Goal: Task Accomplishment & Management: Complete application form

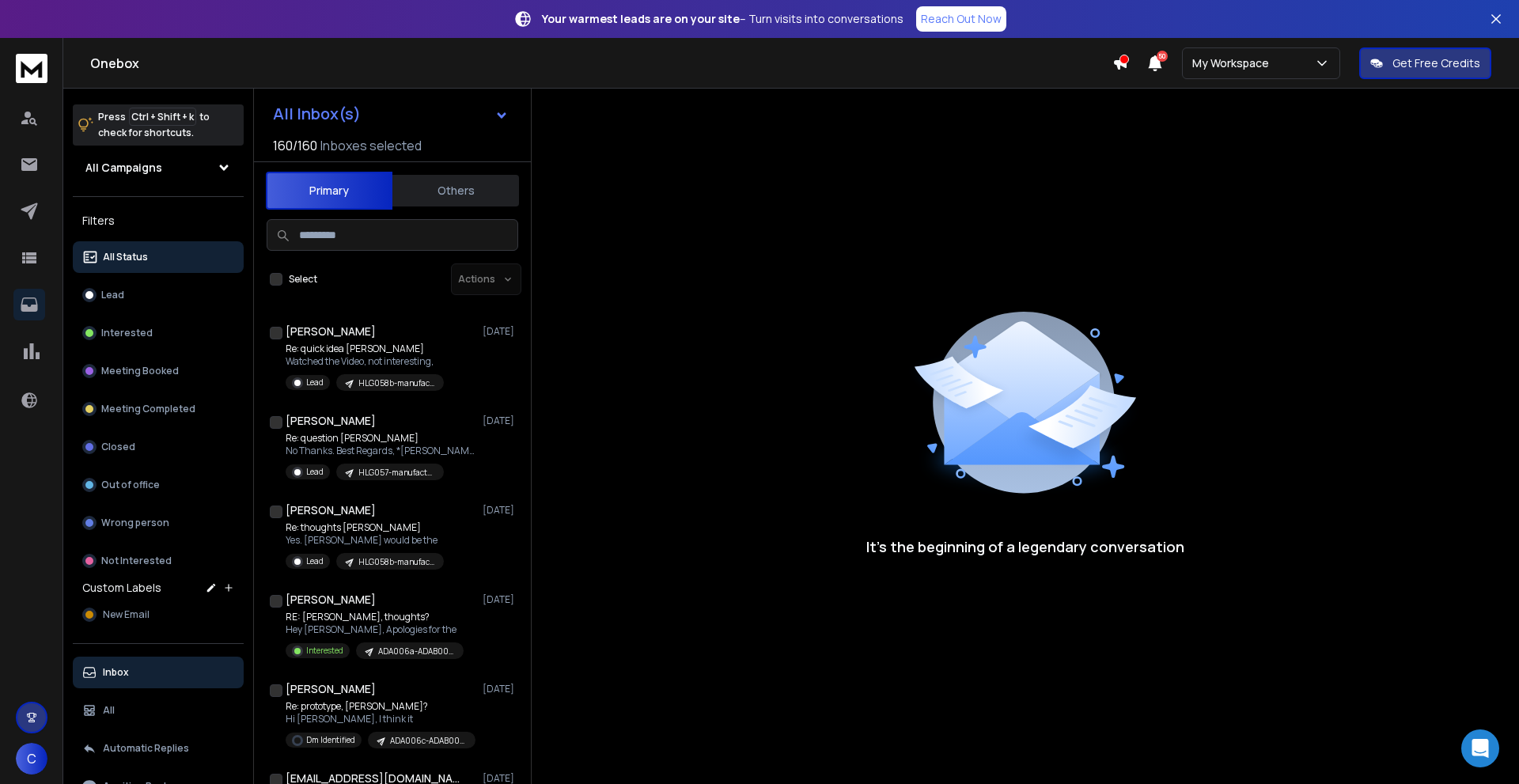
click at [453, 194] on button "Others" at bounding box center [456, 190] width 126 height 35
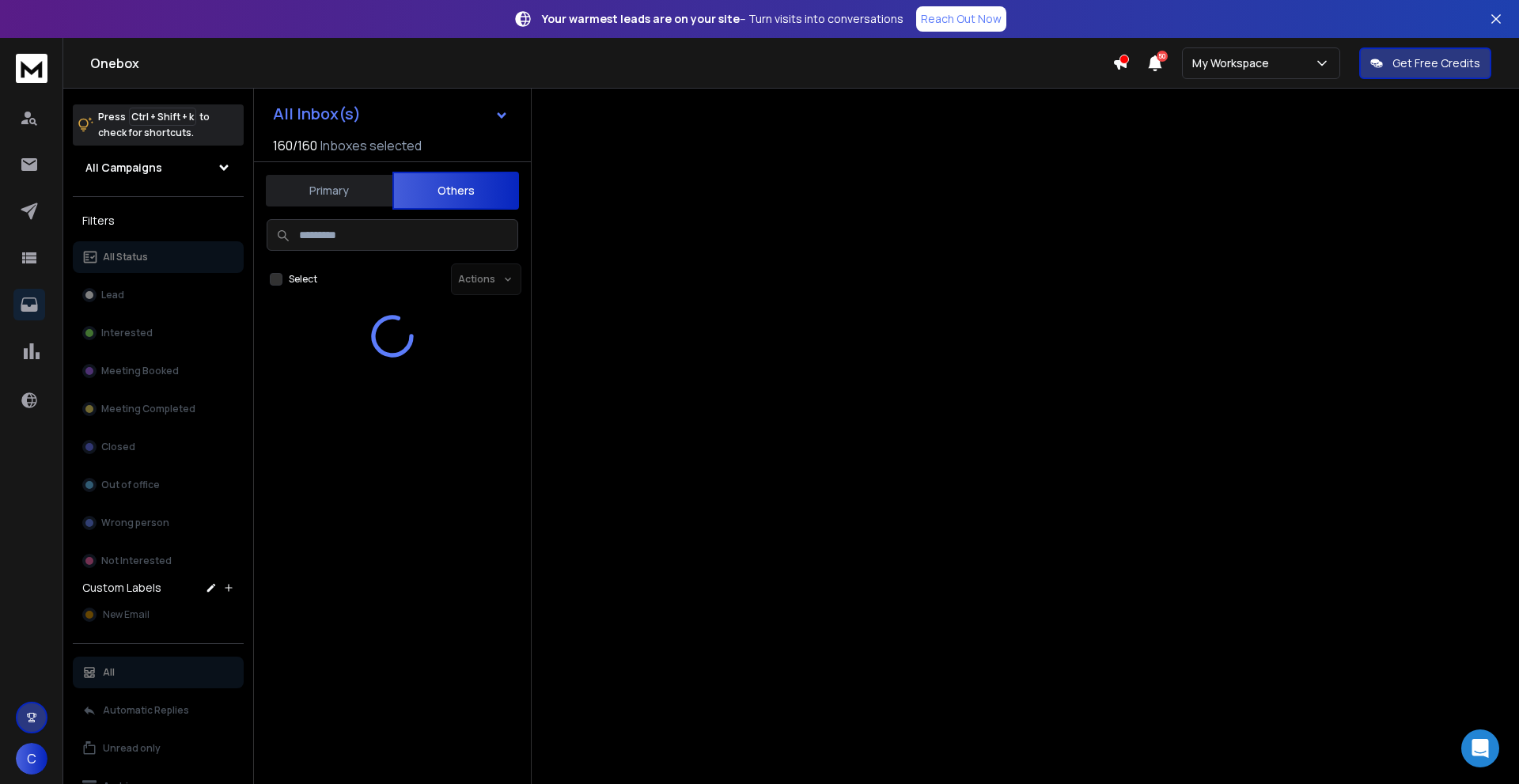
click at [319, 198] on button "Primary" at bounding box center [329, 190] width 126 height 35
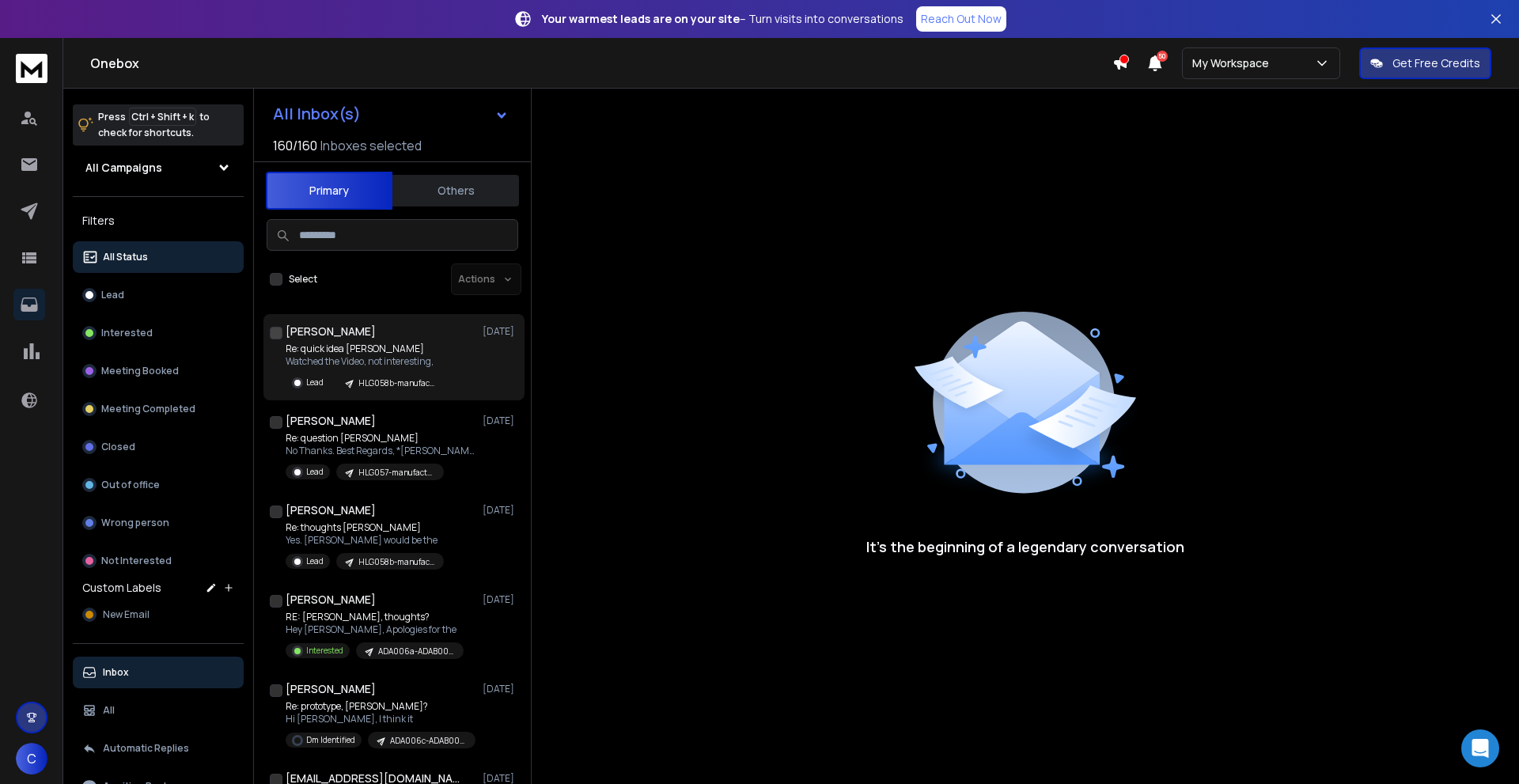
click at [369, 334] on div "Paul Gordon 10 Sep" at bounding box center [401, 331] width 233 height 16
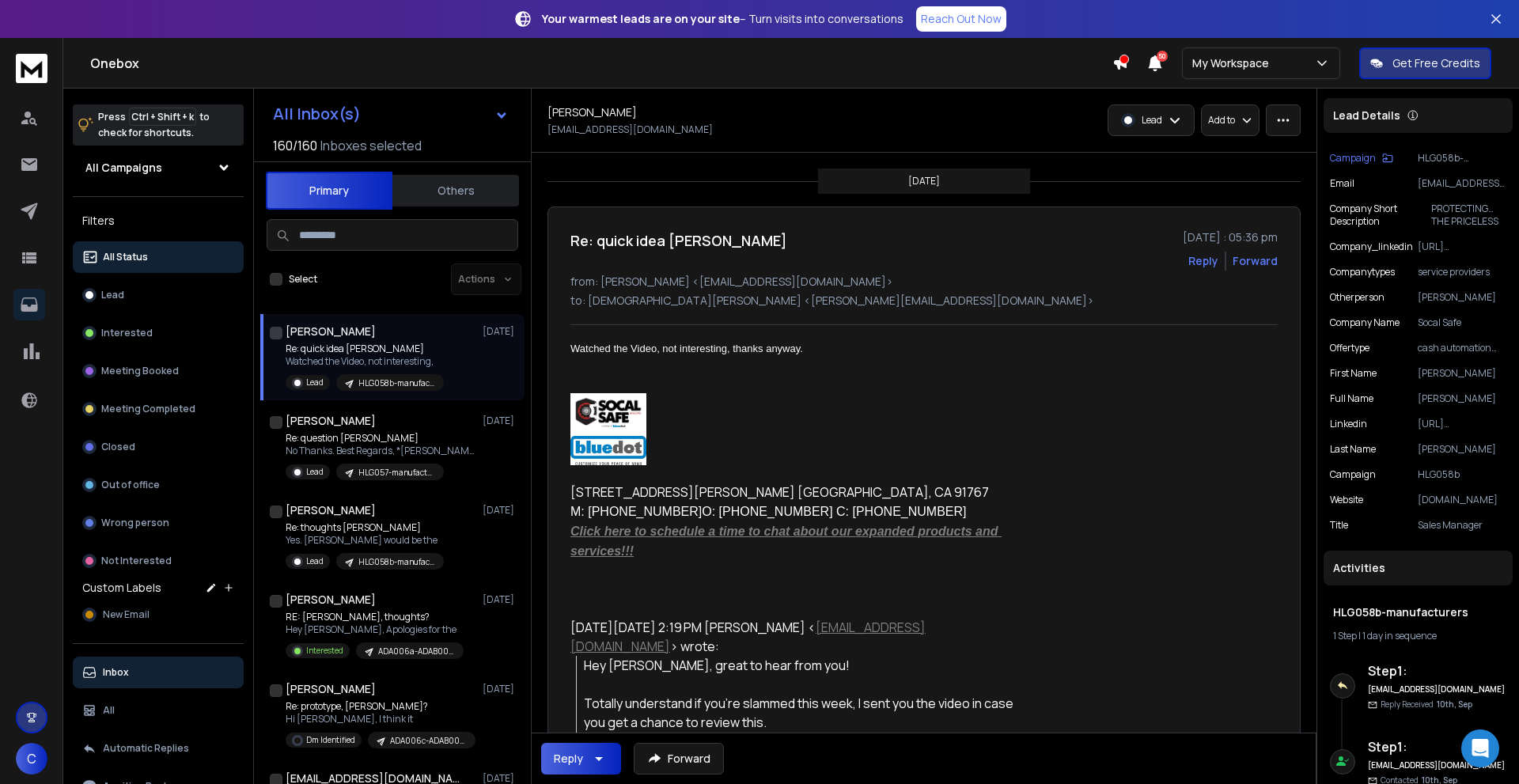
click at [1155, 124] on p "Lead" at bounding box center [1152, 120] width 21 height 12
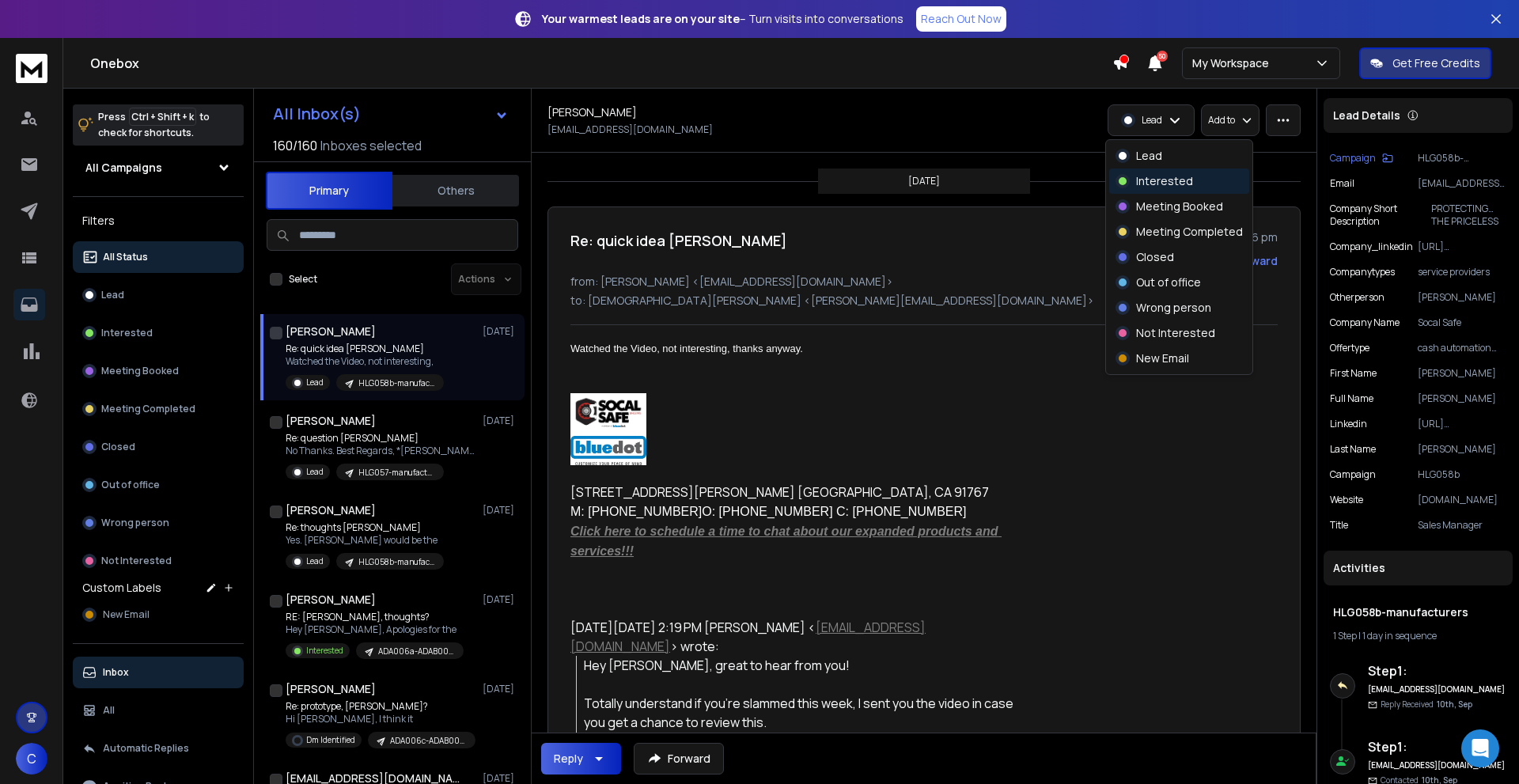
click at [1172, 179] on p "Interested" at bounding box center [1165, 181] width 57 height 16
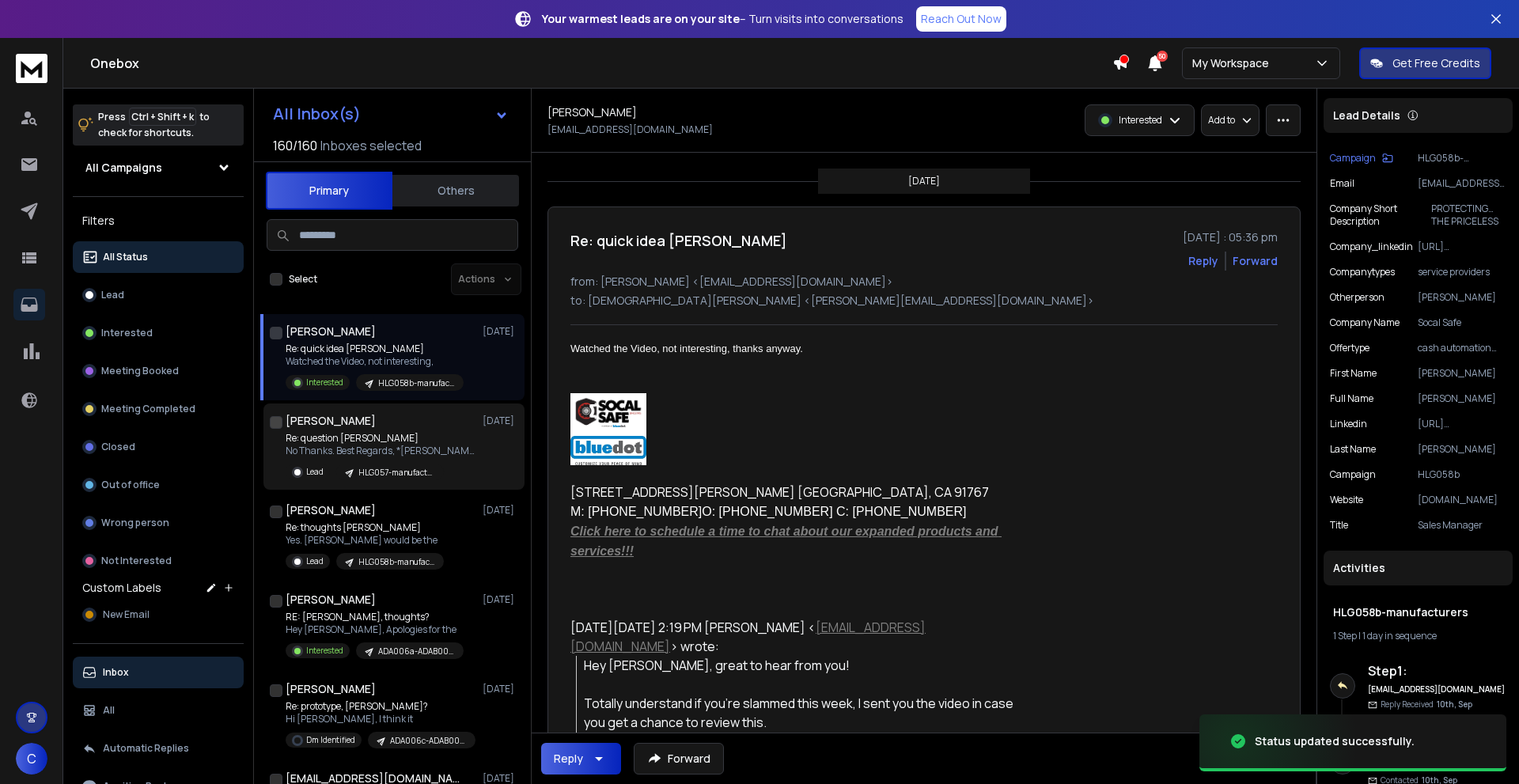
click at [403, 449] on p "No Thanks. Best Regards, *Ron" at bounding box center [380, 450] width 190 height 12
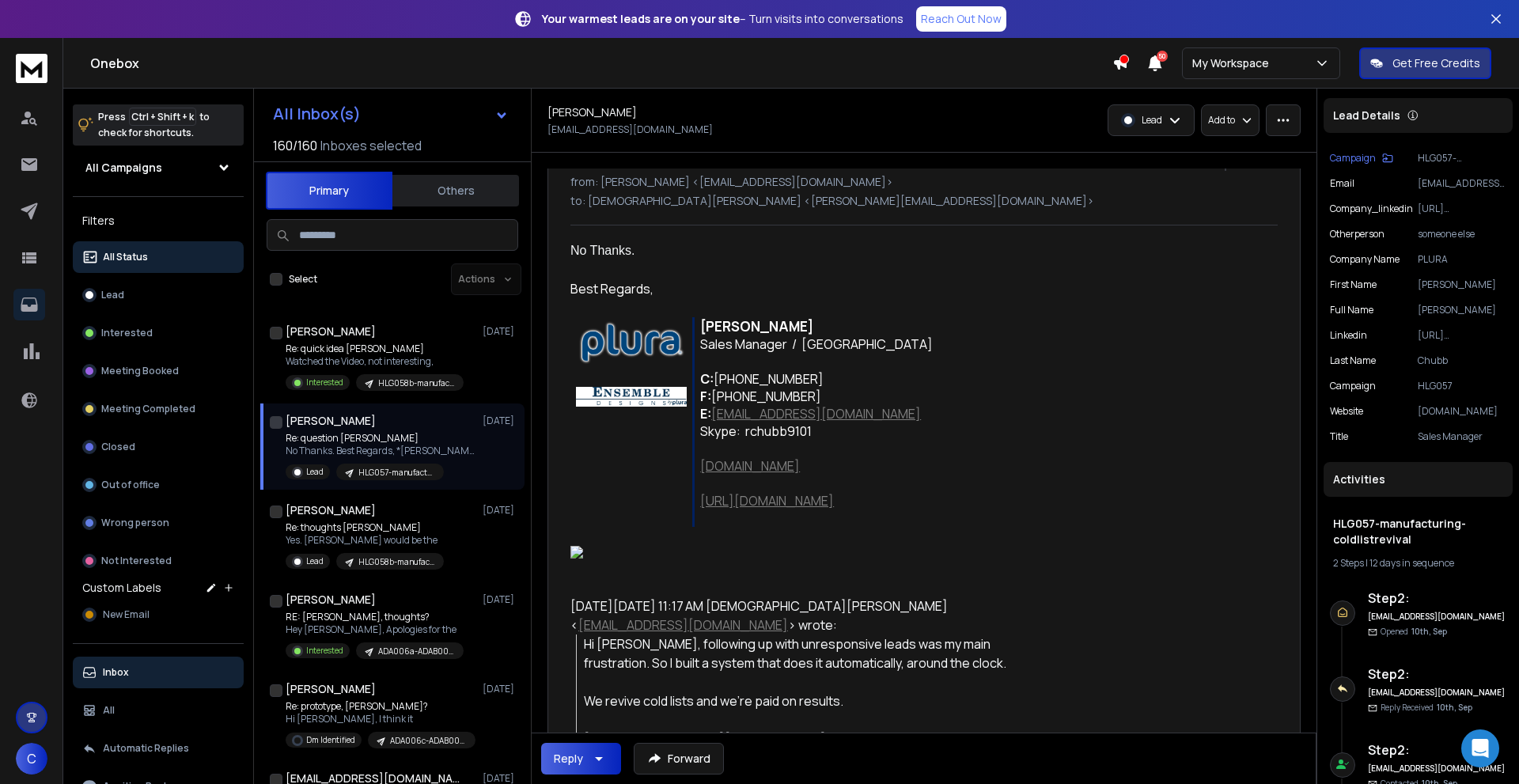
scroll to position [158, 0]
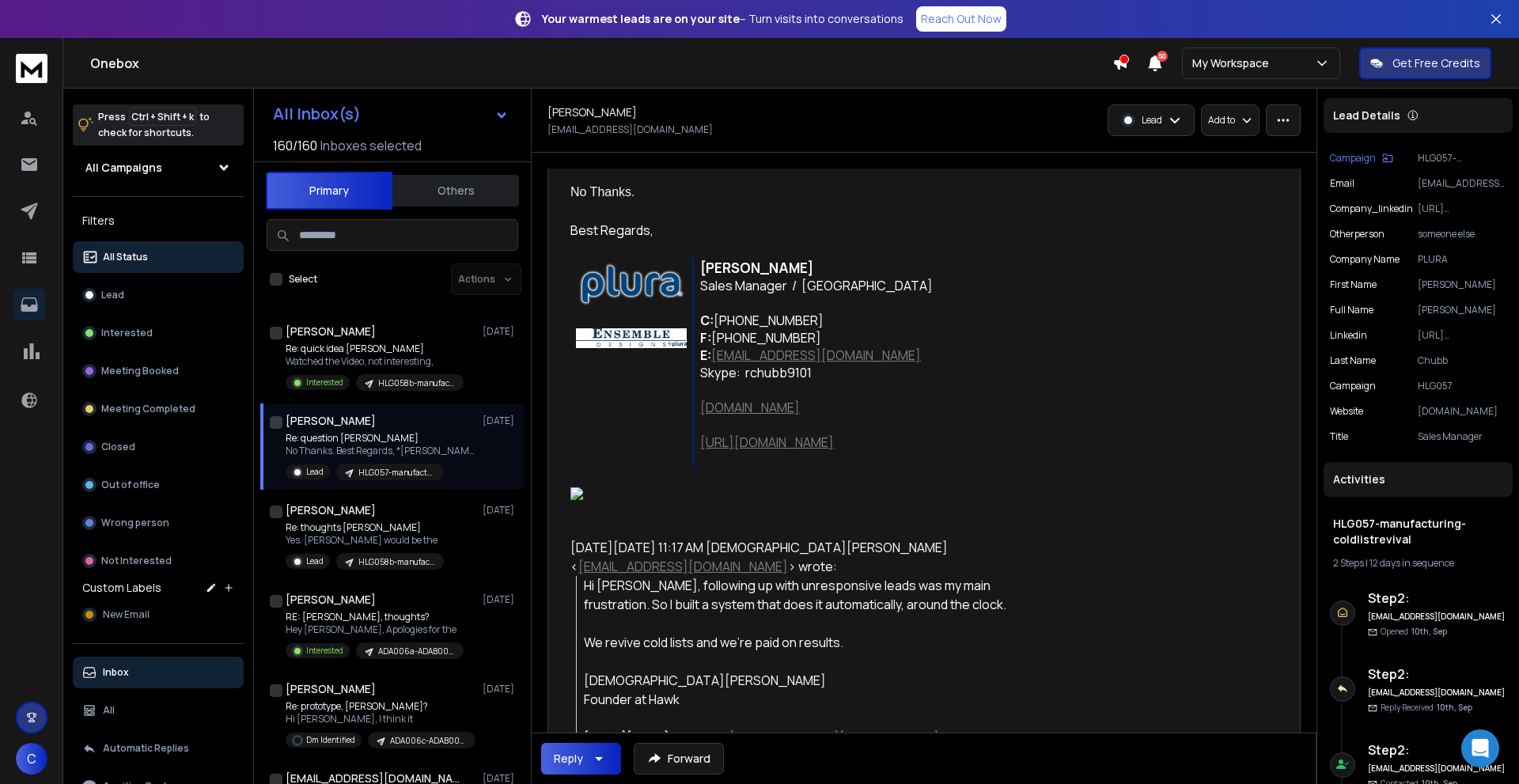
click at [1152, 128] on div "Lead" at bounding box center [1151, 120] width 86 height 30
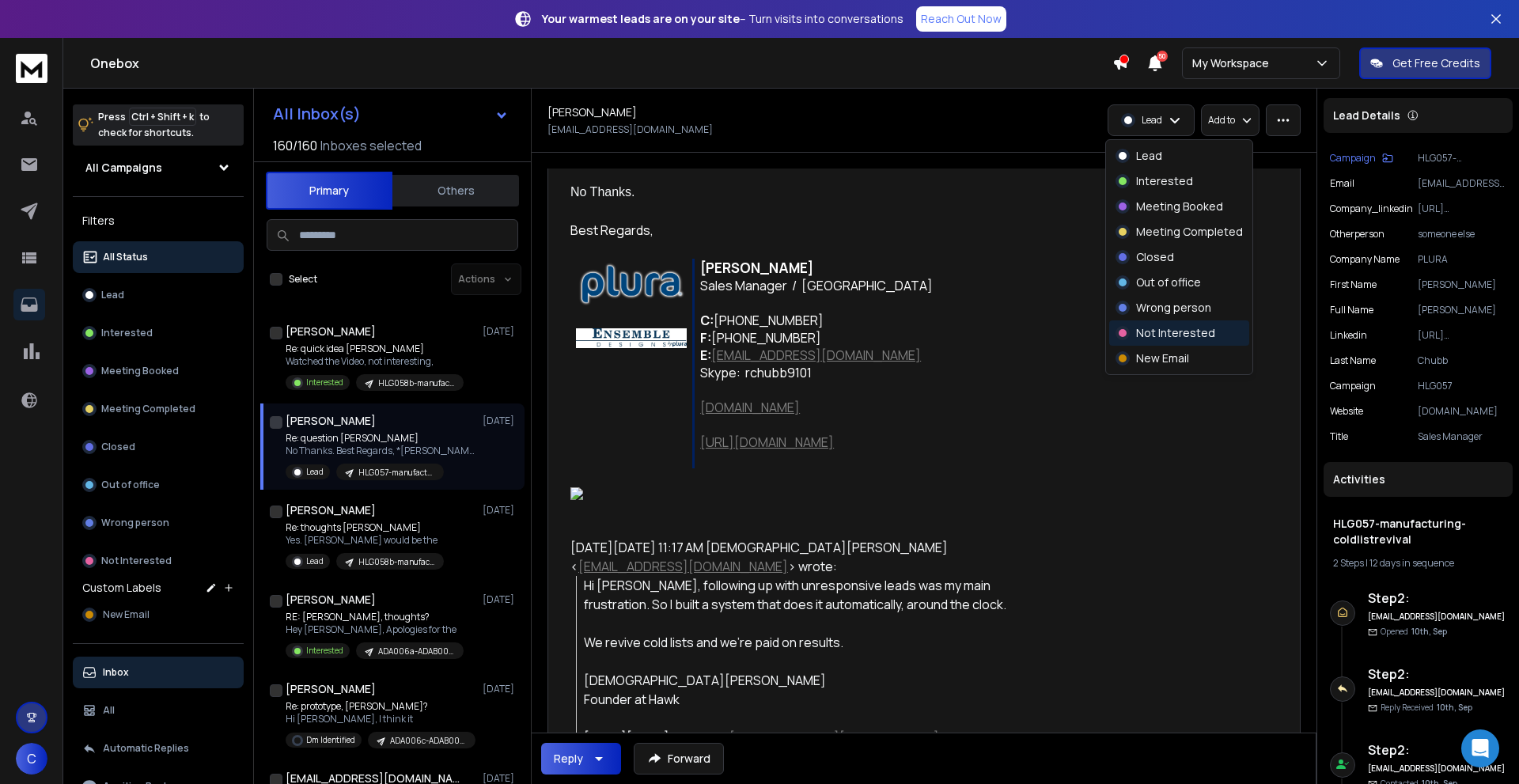
click at [1151, 329] on p "Not Interested" at bounding box center [1176, 332] width 79 height 16
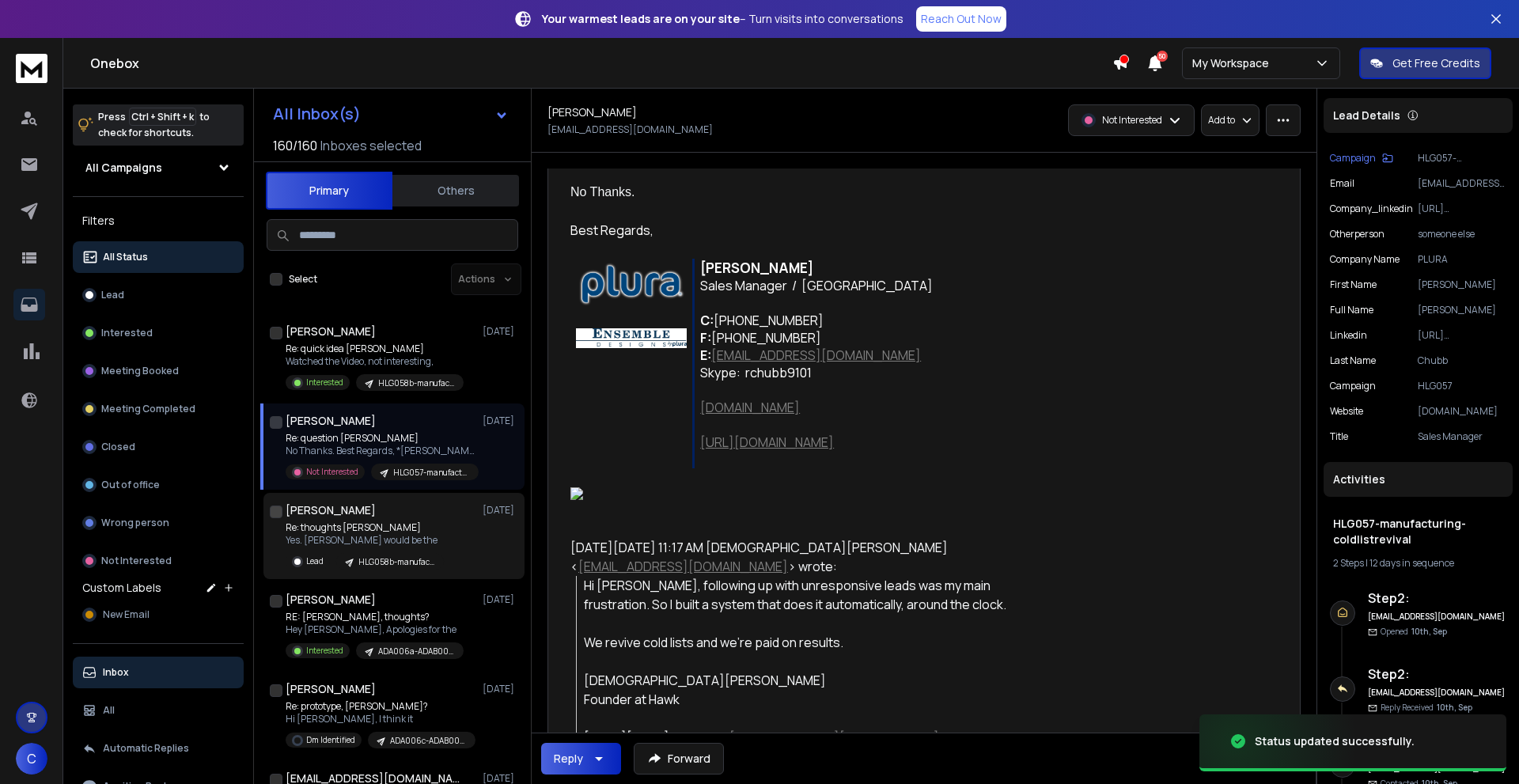
click at [399, 525] on p "Re: thoughts Ron" at bounding box center [364, 527] width 158 height 12
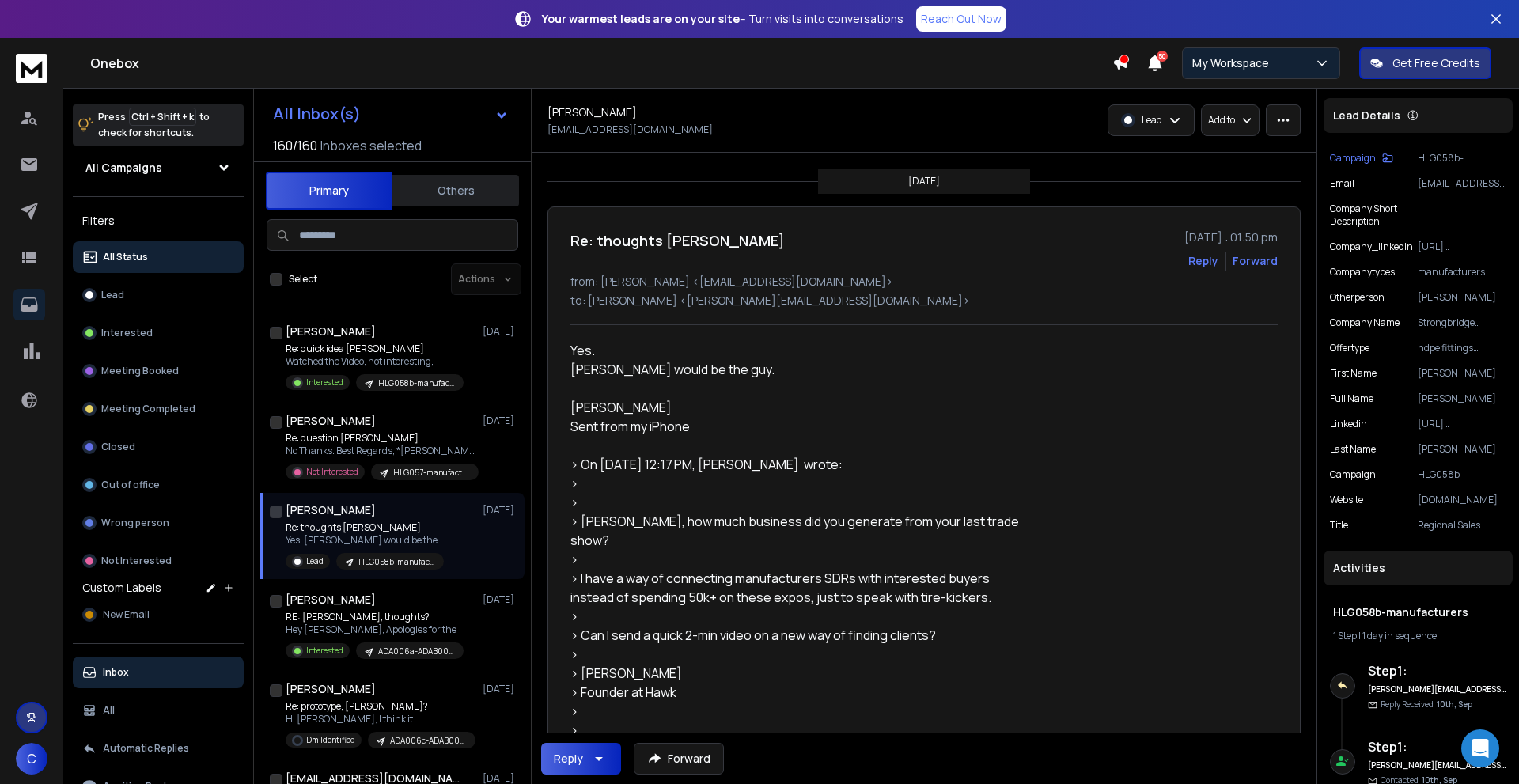
click at [1189, 62] on p "My Workspace" at bounding box center [1234, 63] width 83 height 16
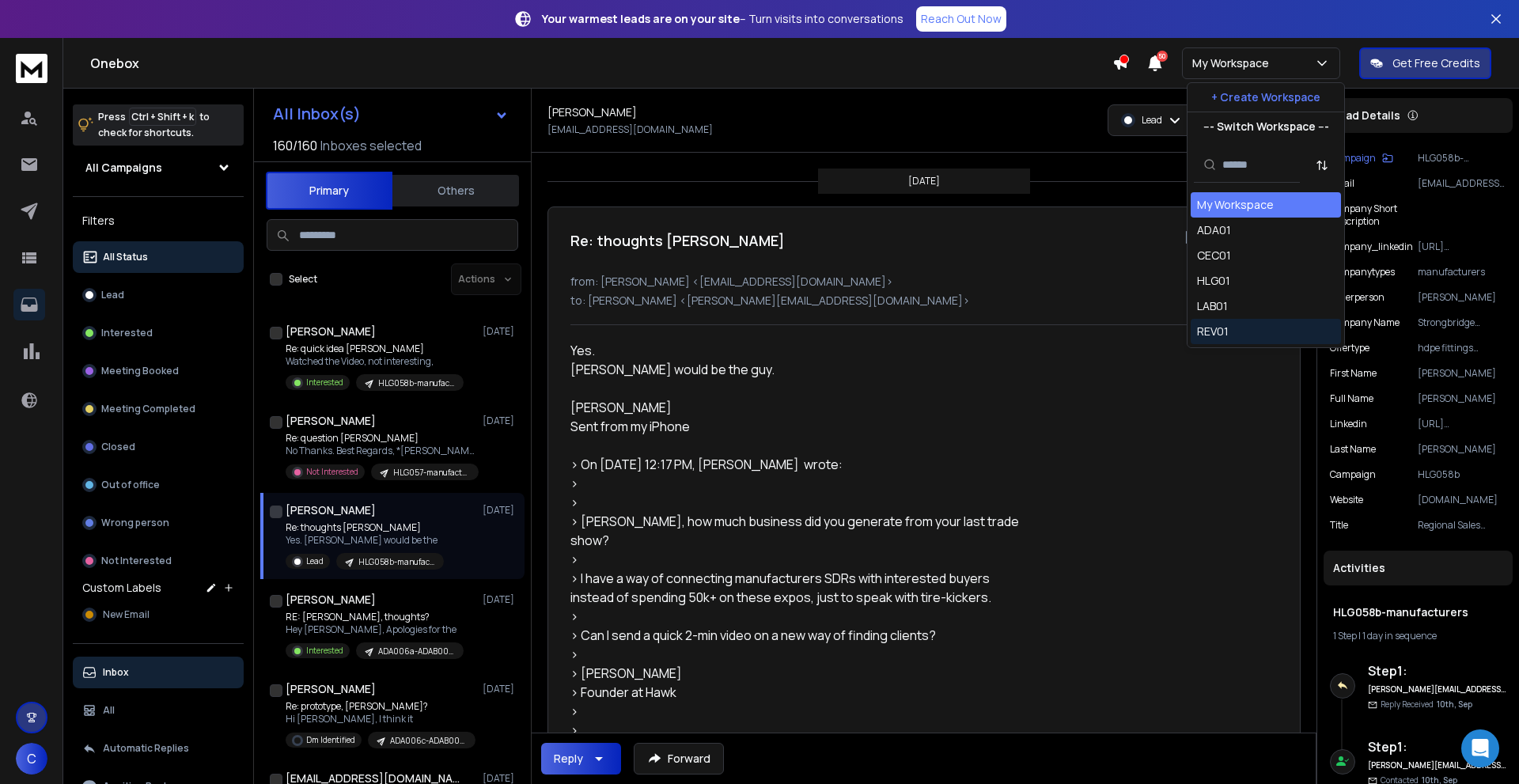
click at [223, 589] on icon at bounding box center [229, 587] width 11 height 11
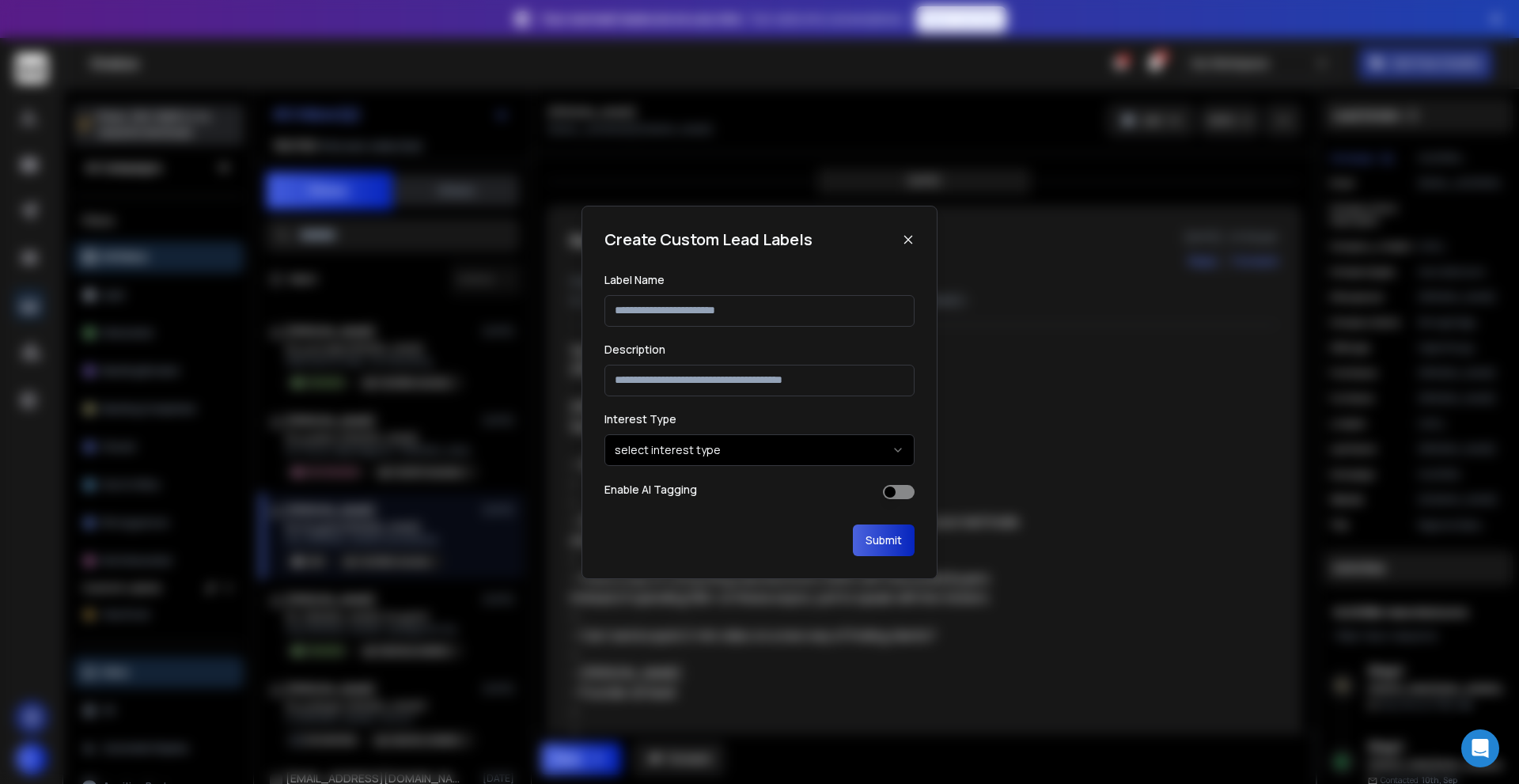
click at [715, 312] on input "Label Name" at bounding box center [759, 311] width 310 height 32
type input "**********"
drag, startPoint x: 715, startPoint y: 314, endPoint x: 430, endPoint y: 313, distance: 285.0
click at [433, 312] on div "**********" at bounding box center [759, 392] width 1519 height 405
click at [657, 373] on input "Description" at bounding box center [759, 380] width 310 height 32
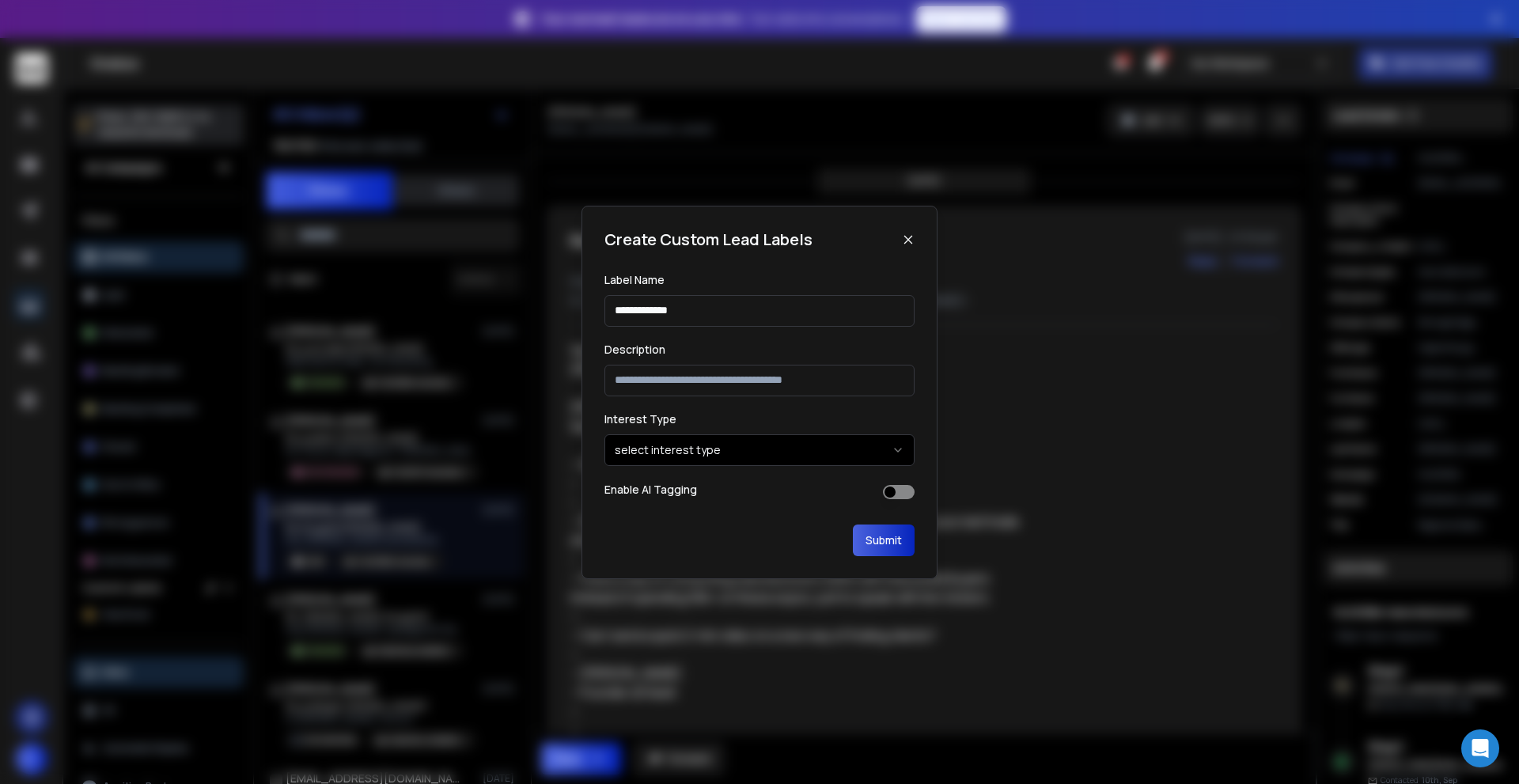
paste input "**********"
type input "**********"
click at [682, 519] on form "**********" at bounding box center [759, 413] width 310 height 286
click at [864, 446] on button "select interest type" at bounding box center [759, 450] width 310 height 32
click at [742, 443] on button "Negative" at bounding box center [759, 450] width 310 height 32
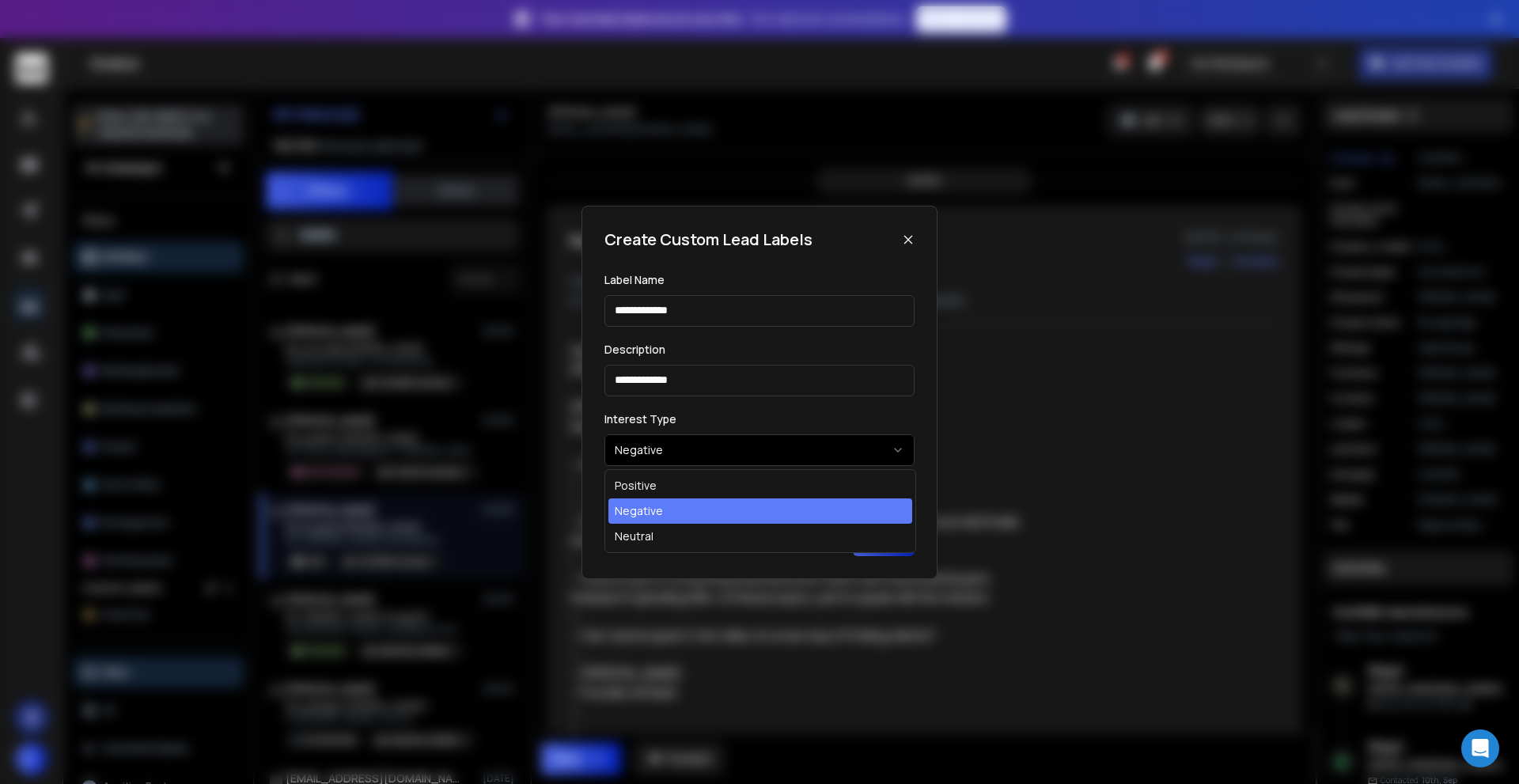
select select "*******"
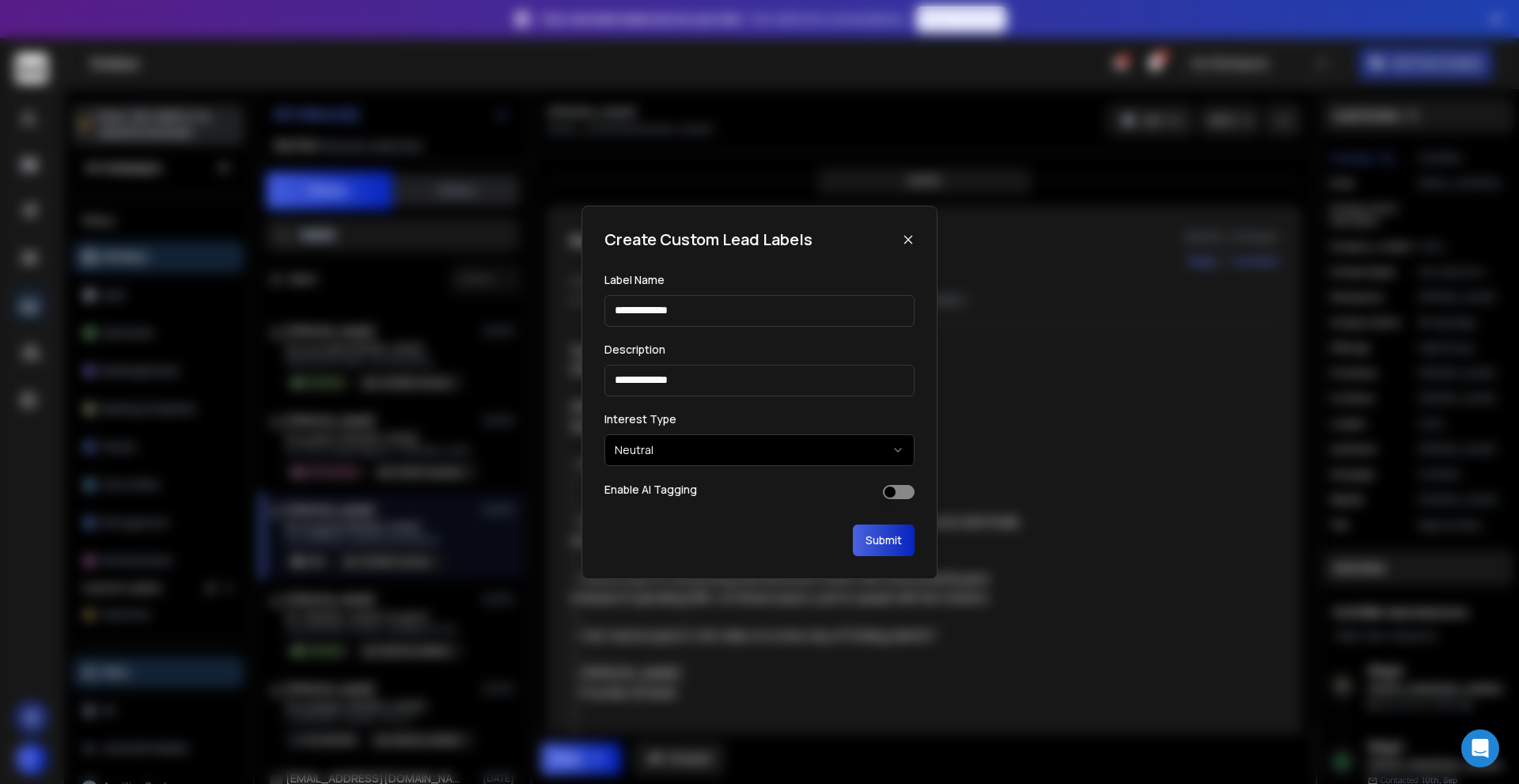
click at [902, 534] on button "Submit" at bounding box center [884, 540] width 62 height 32
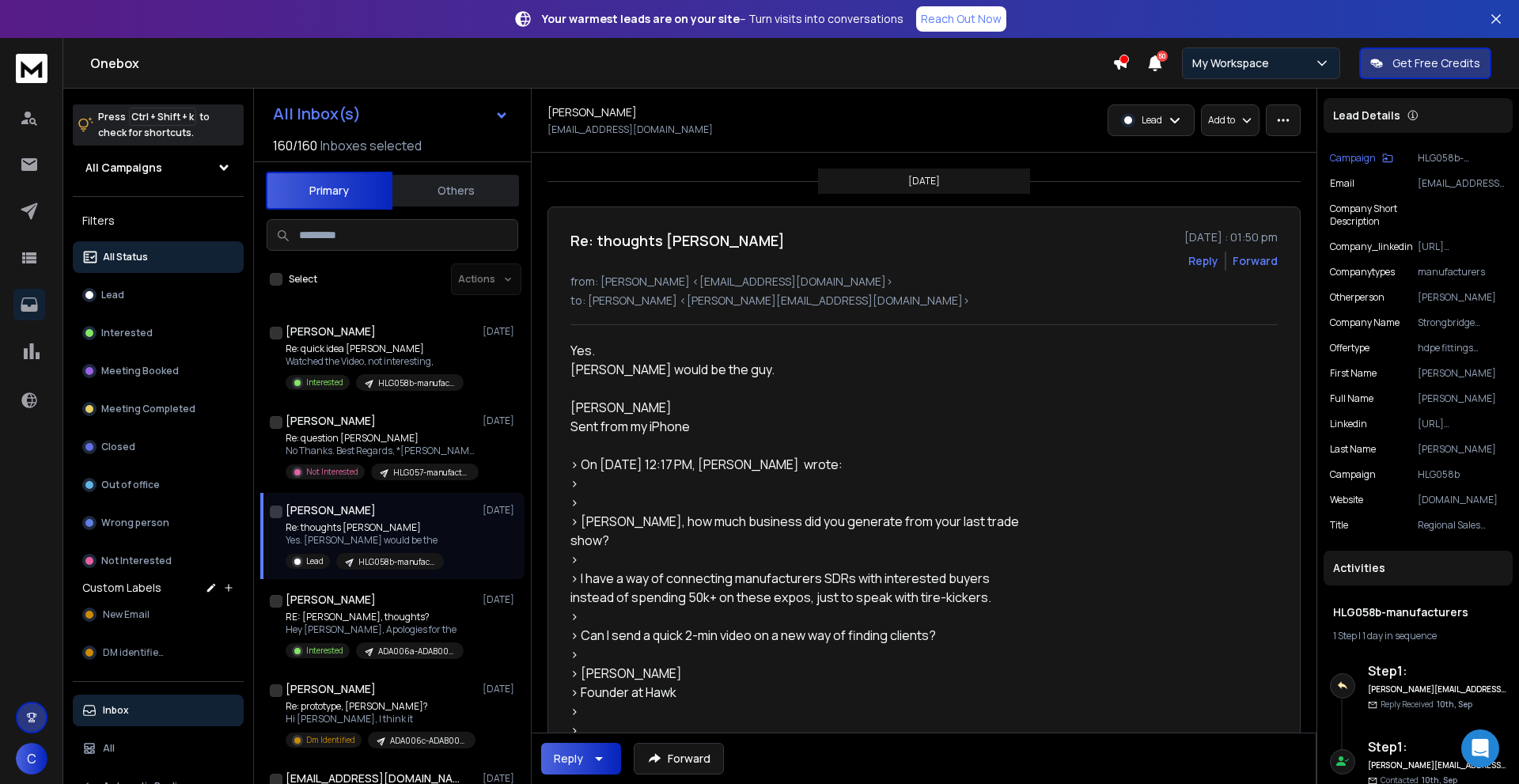
click at [1189, 62] on icon "button" at bounding box center [1322, 63] width 16 height 16
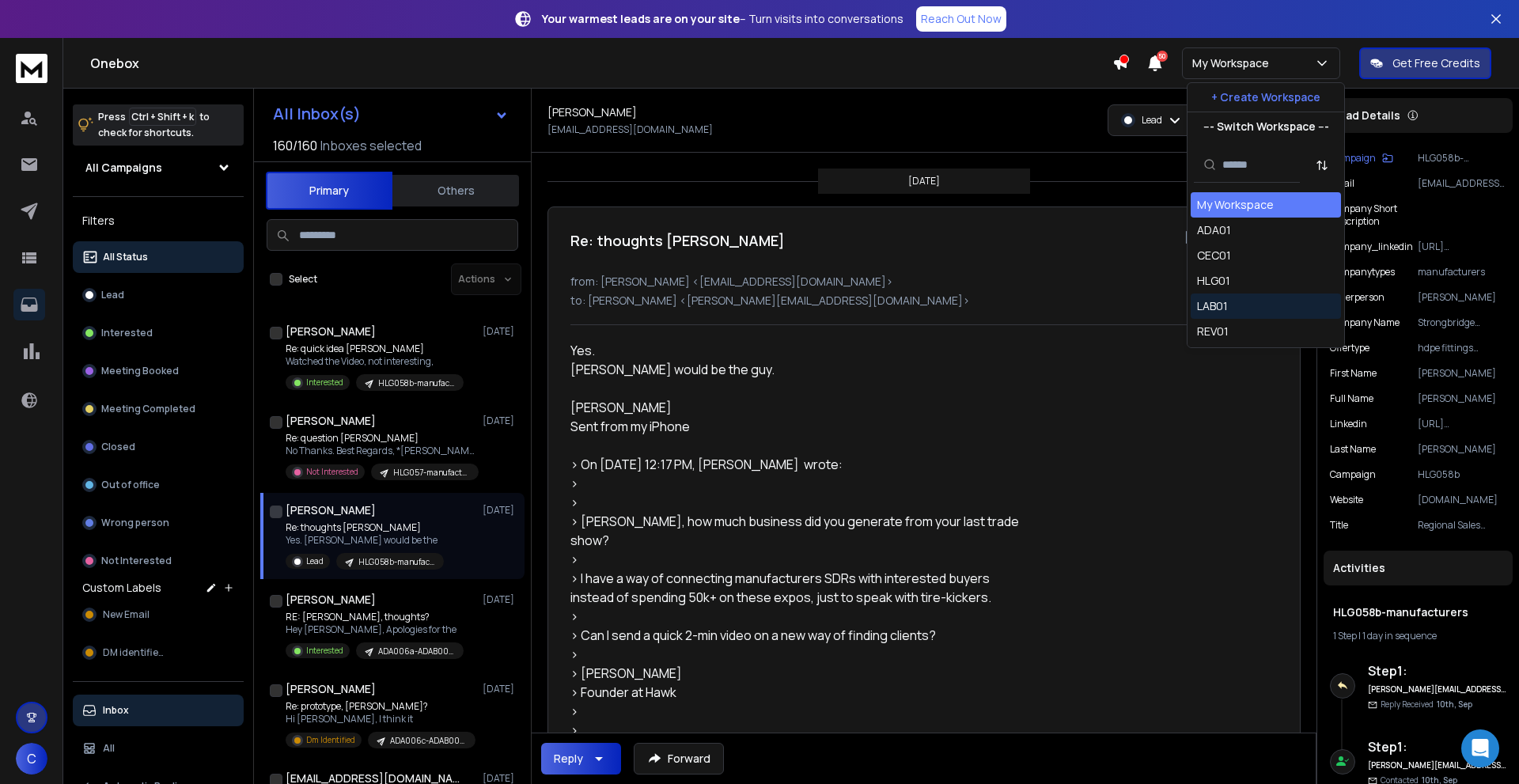
click at [1189, 310] on div "LAB01" at bounding box center [1212, 306] width 31 height 16
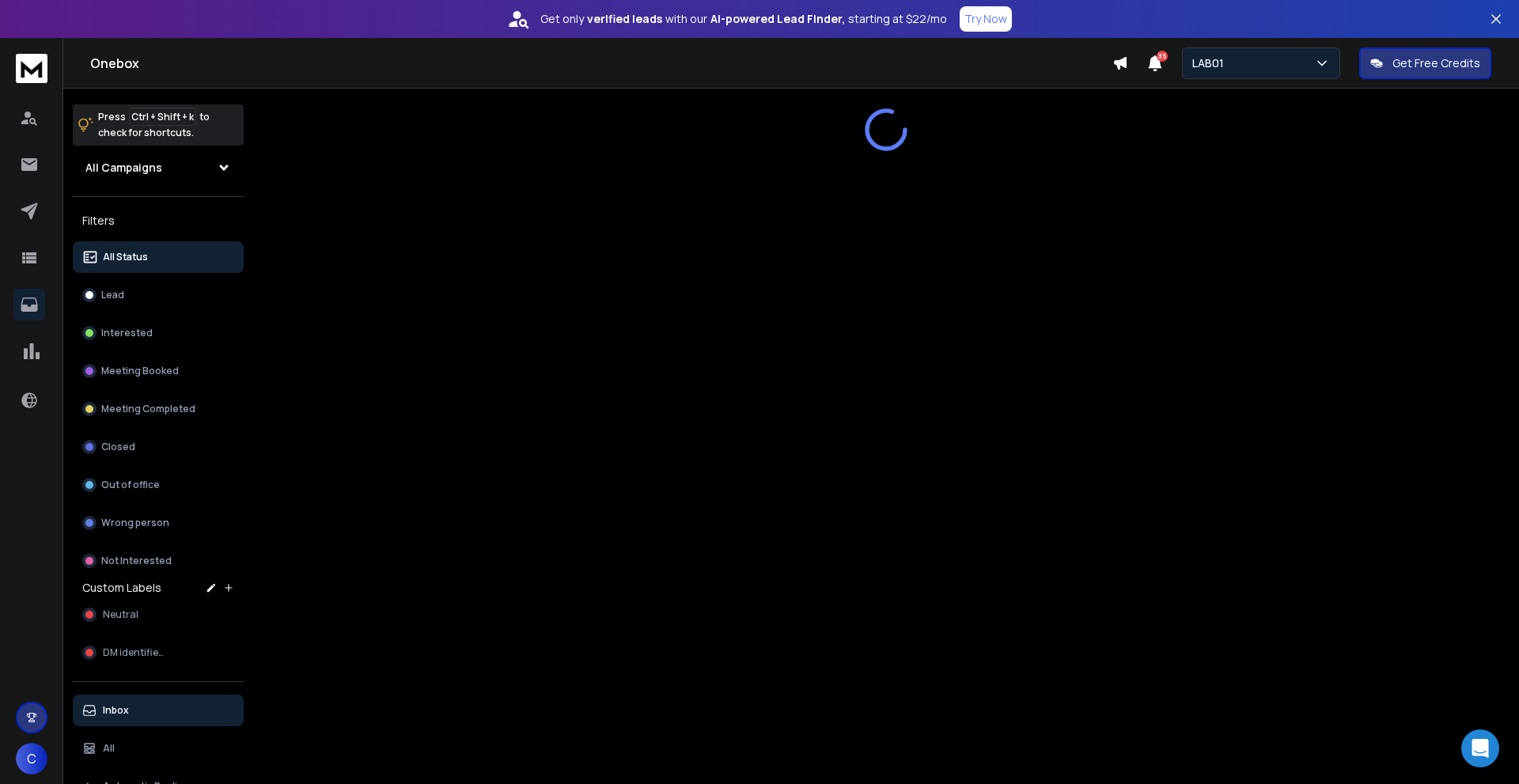
click at [1266, 67] on div "LAB01" at bounding box center [1261, 63] width 137 height 16
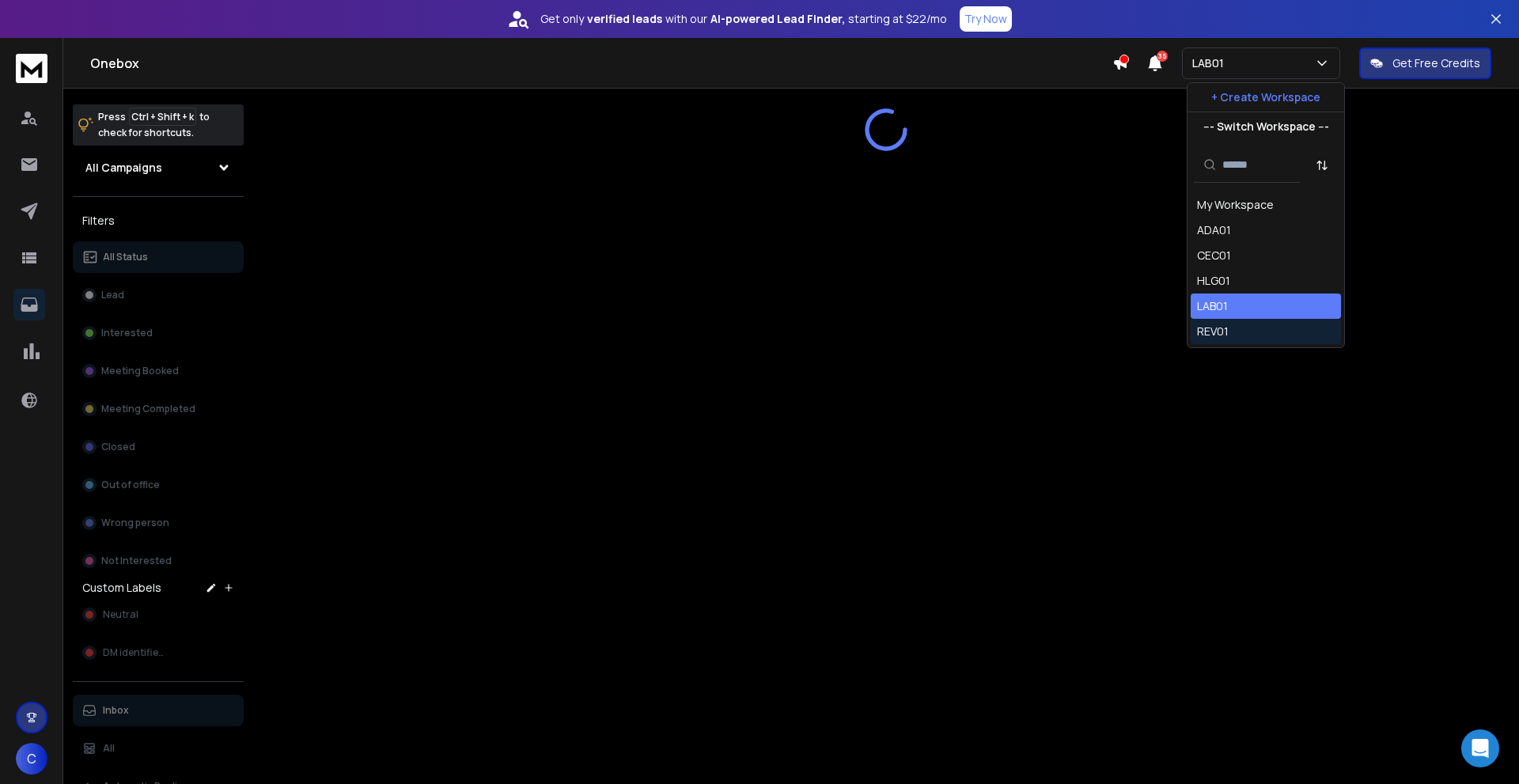
click at [1237, 331] on div "REV01" at bounding box center [1267, 331] width 151 height 25
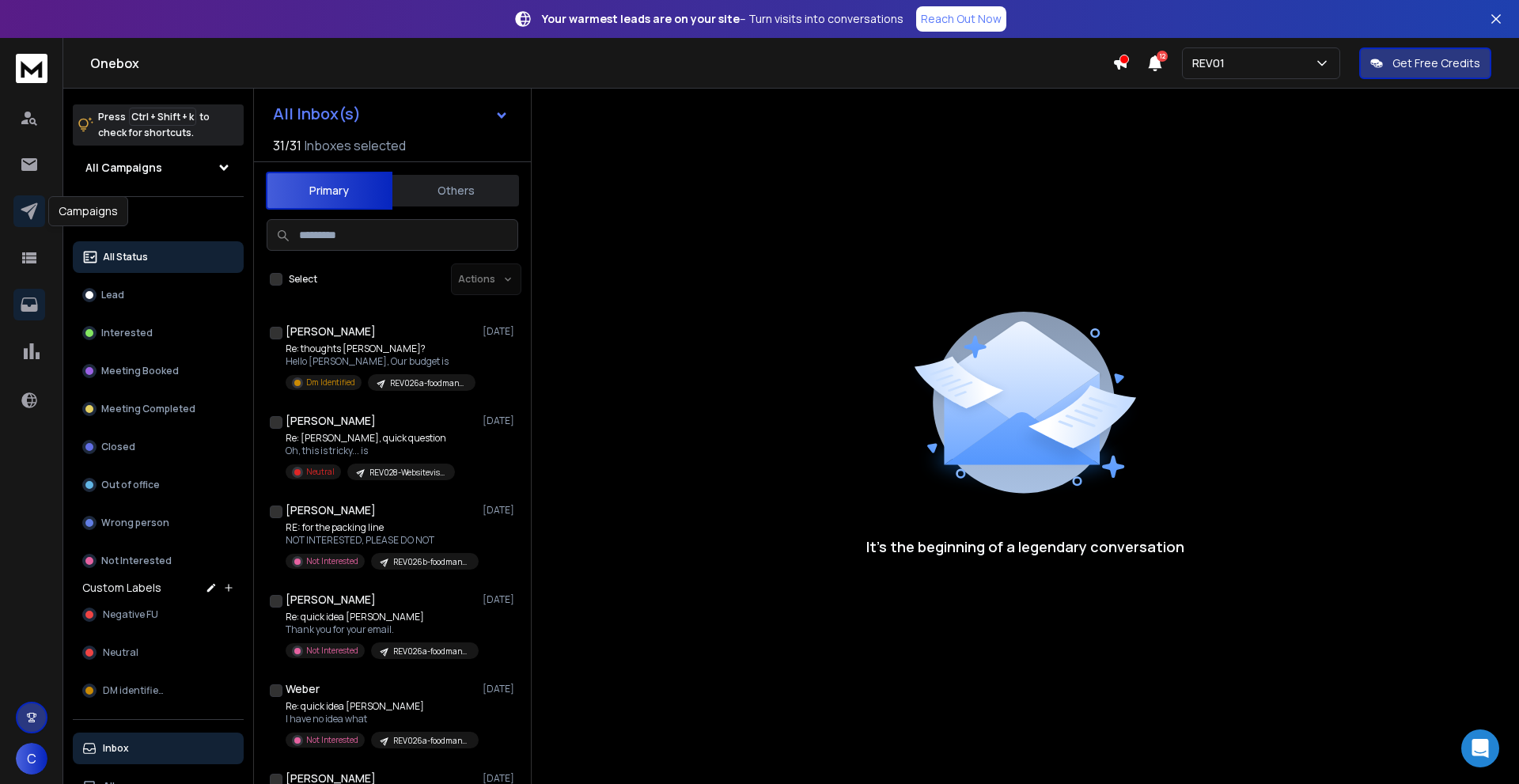
click at [21, 209] on icon at bounding box center [29, 211] width 19 height 19
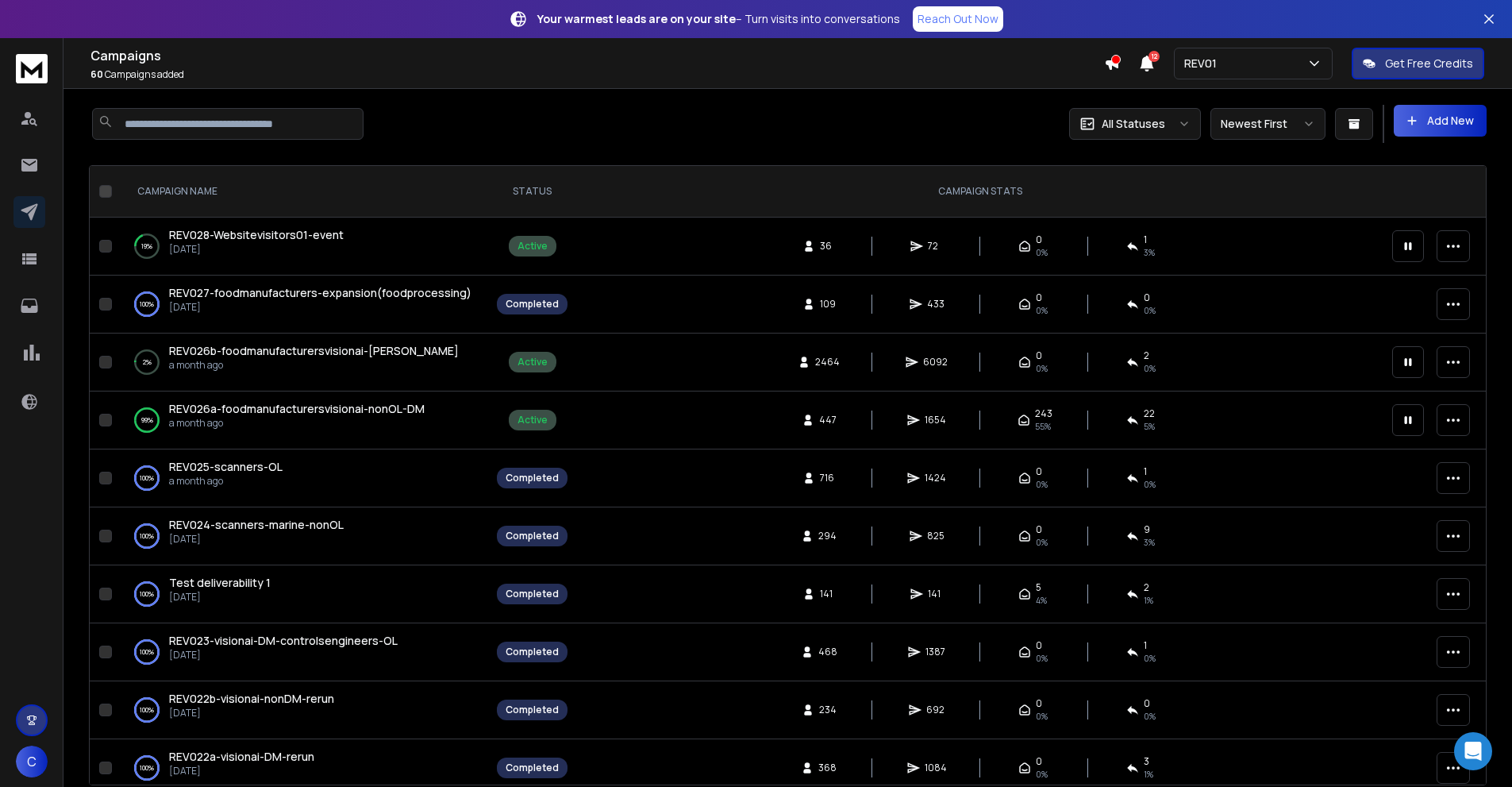
click at [872, 126] on div "Campaigns 60 Campaigns Added All Statuses Newest First Add New" at bounding box center [1137, 124] width 699 height 38
click at [226, 360] on p "a month ago" at bounding box center [314, 365] width 290 height 12
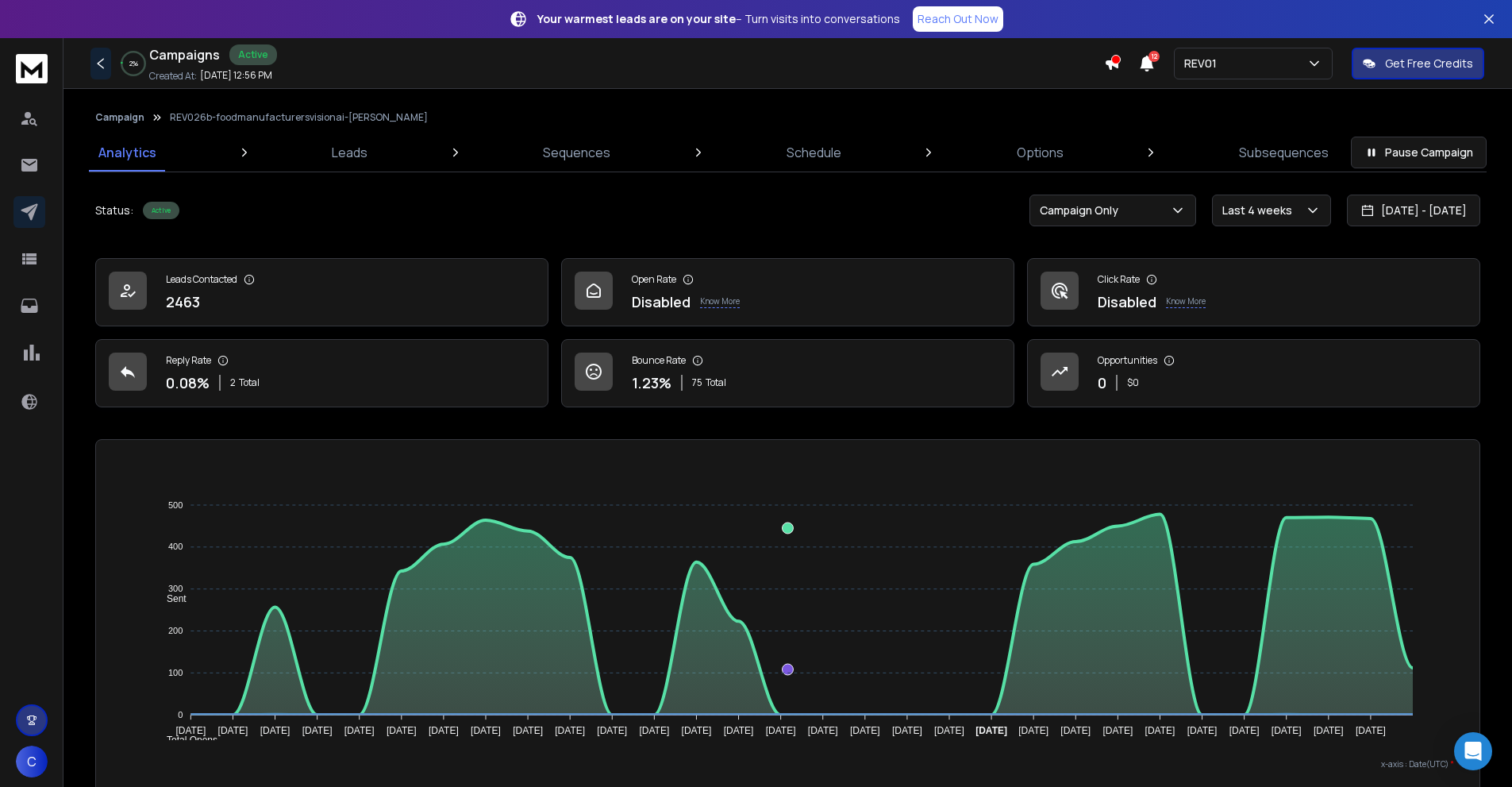
click at [101, 57] on icon at bounding box center [100, 63] width 14 height 14
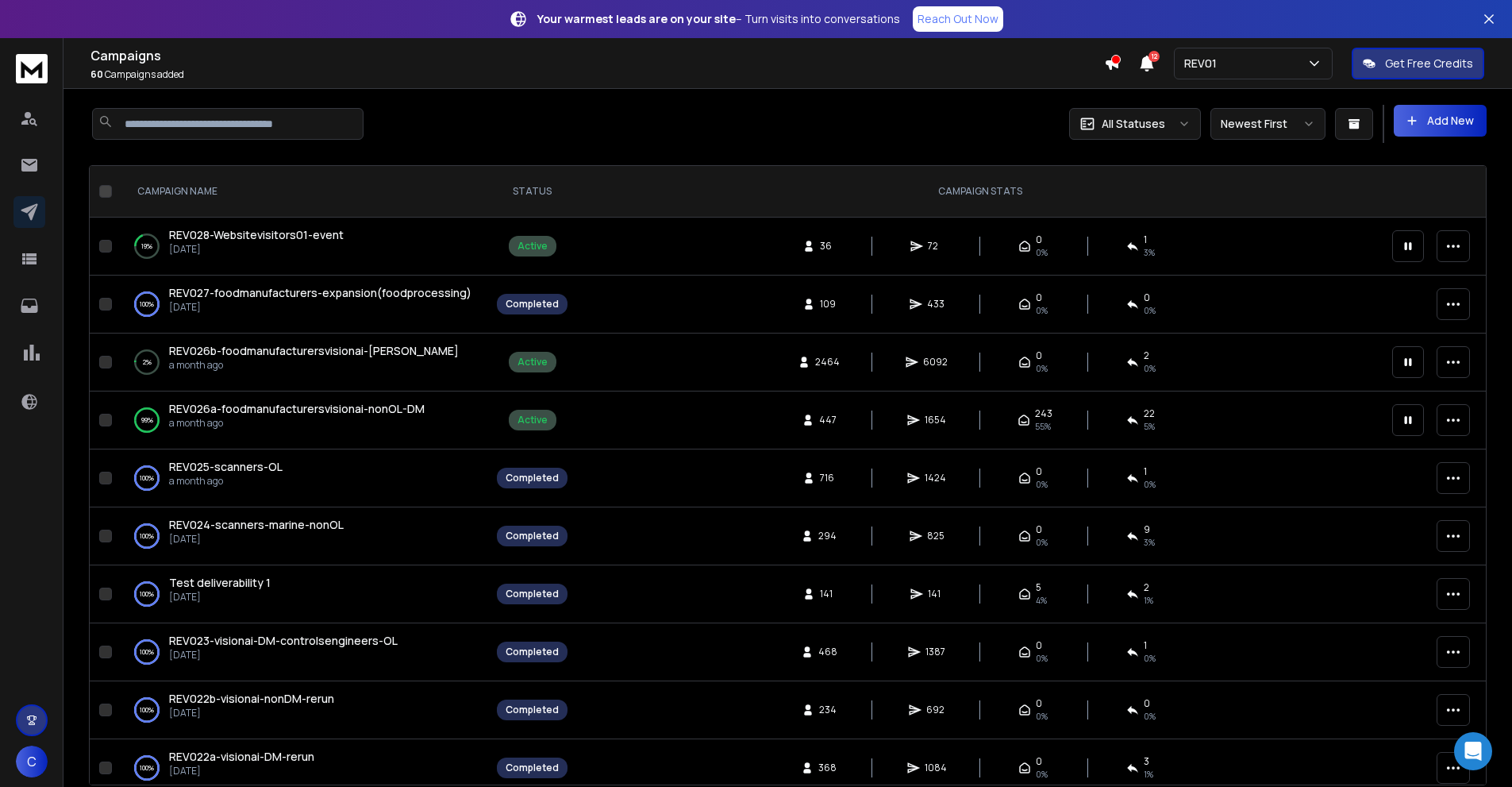
click at [1392, 352] on button at bounding box center [1408, 362] width 32 height 32
